Goal: Task Accomplishment & Management: Manage account settings

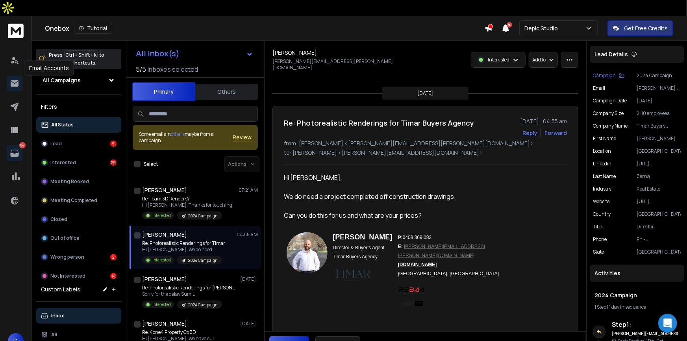
click at [12, 80] on icon at bounding box center [15, 83] width 8 height 6
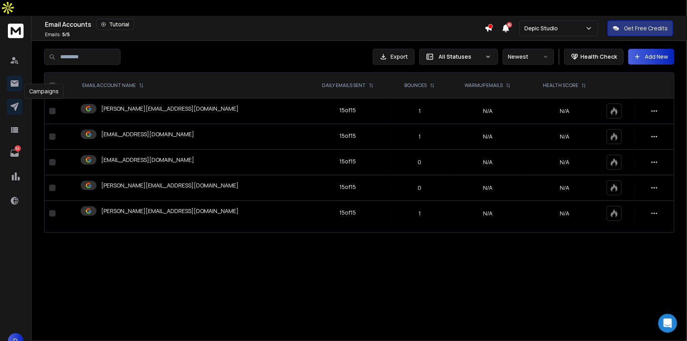
click at [15, 103] on icon at bounding box center [14, 107] width 8 height 8
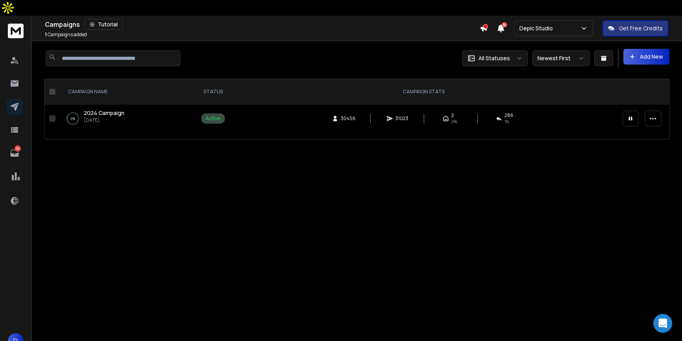
click at [144, 113] on td "4 % 2024 Campaign [DATE]" at bounding box center [128, 118] width 138 height 28
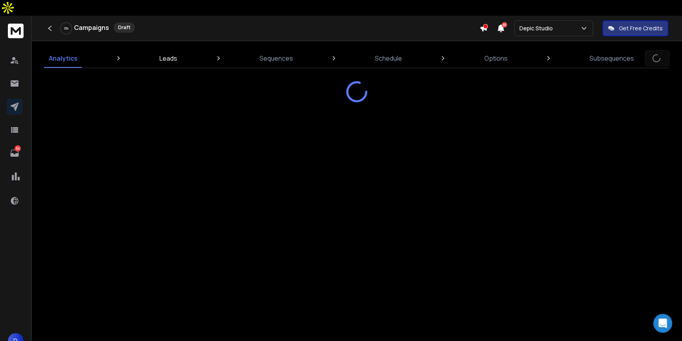
click at [170, 54] on p "Leads" at bounding box center [168, 58] width 18 height 9
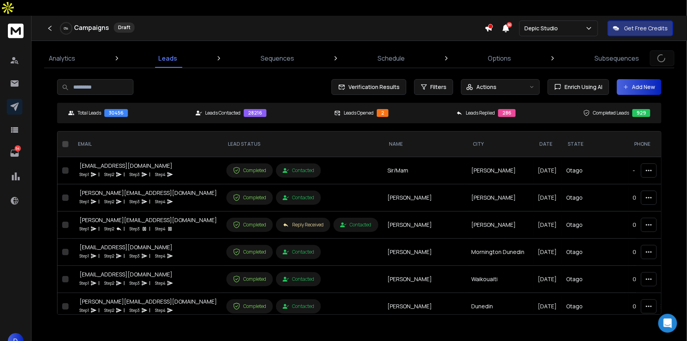
click at [641, 79] on button "Add New" at bounding box center [639, 87] width 44 height 16
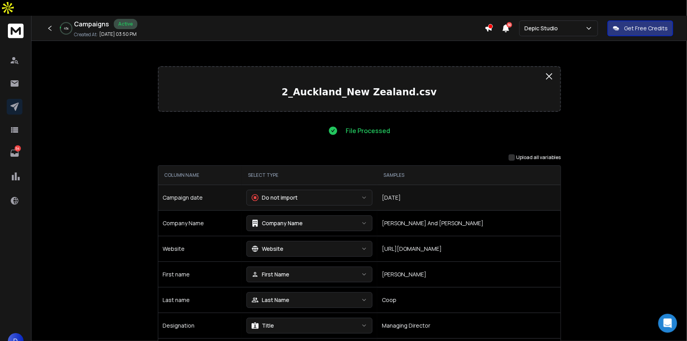
click at [297, 190] on button "Do not import" at bounding box center [309, 198] width 126 height 16
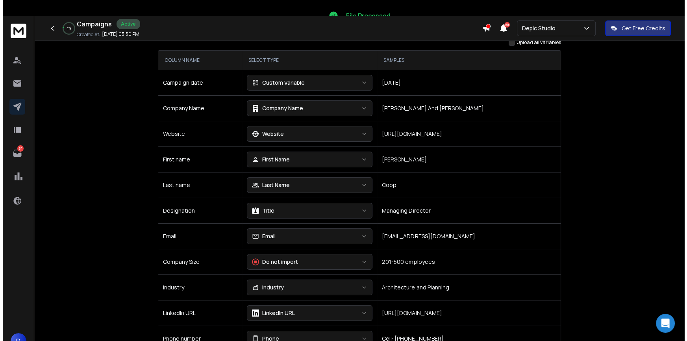
scroll to position [143, 0]
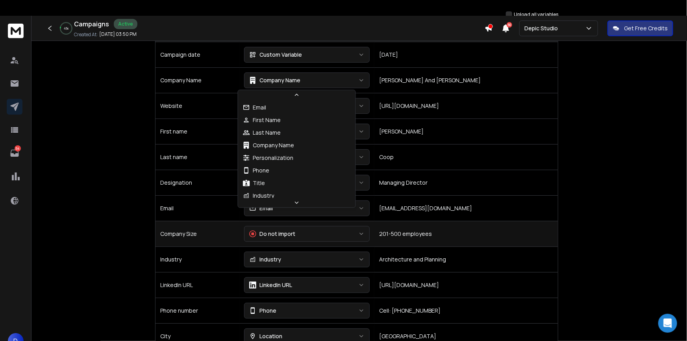
click at [279, 226] on button "Do not import" at bounding box center [307, 234] width 126 height 16
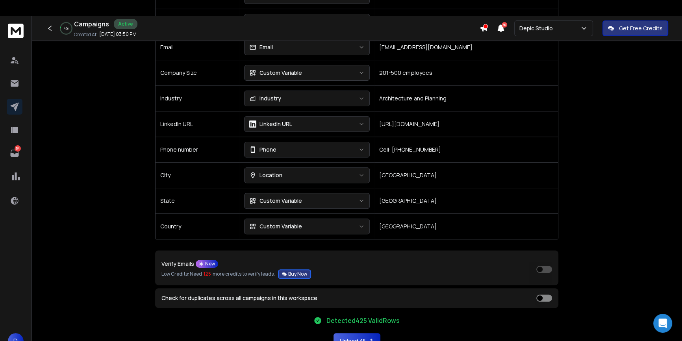
scroll to position [307, 0]
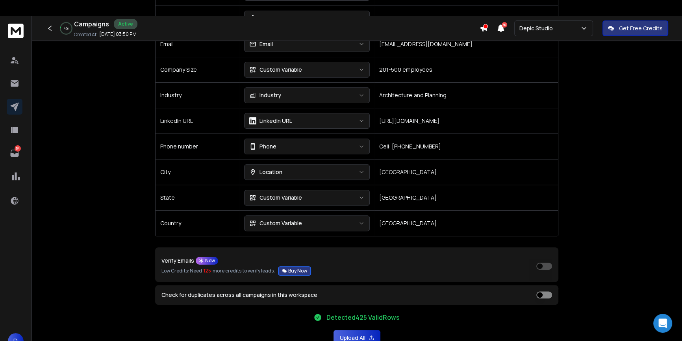
click at [350, 330] on button "Upload All" at bounding box center [356, 338] width 47 height 16
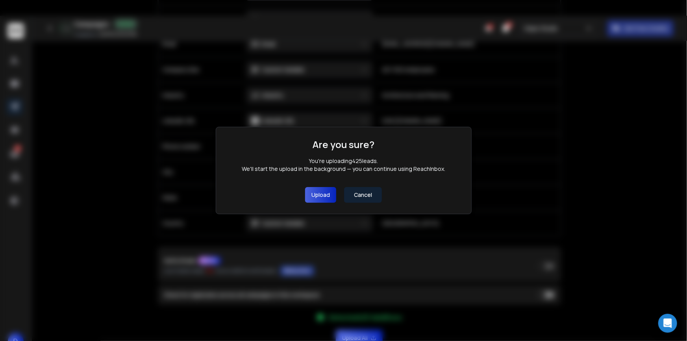
click at [328, 199] on button "Upload" at bounding box center [320, 195] width 31 height 16
